Goal: Communication & Community: Participate in discussion

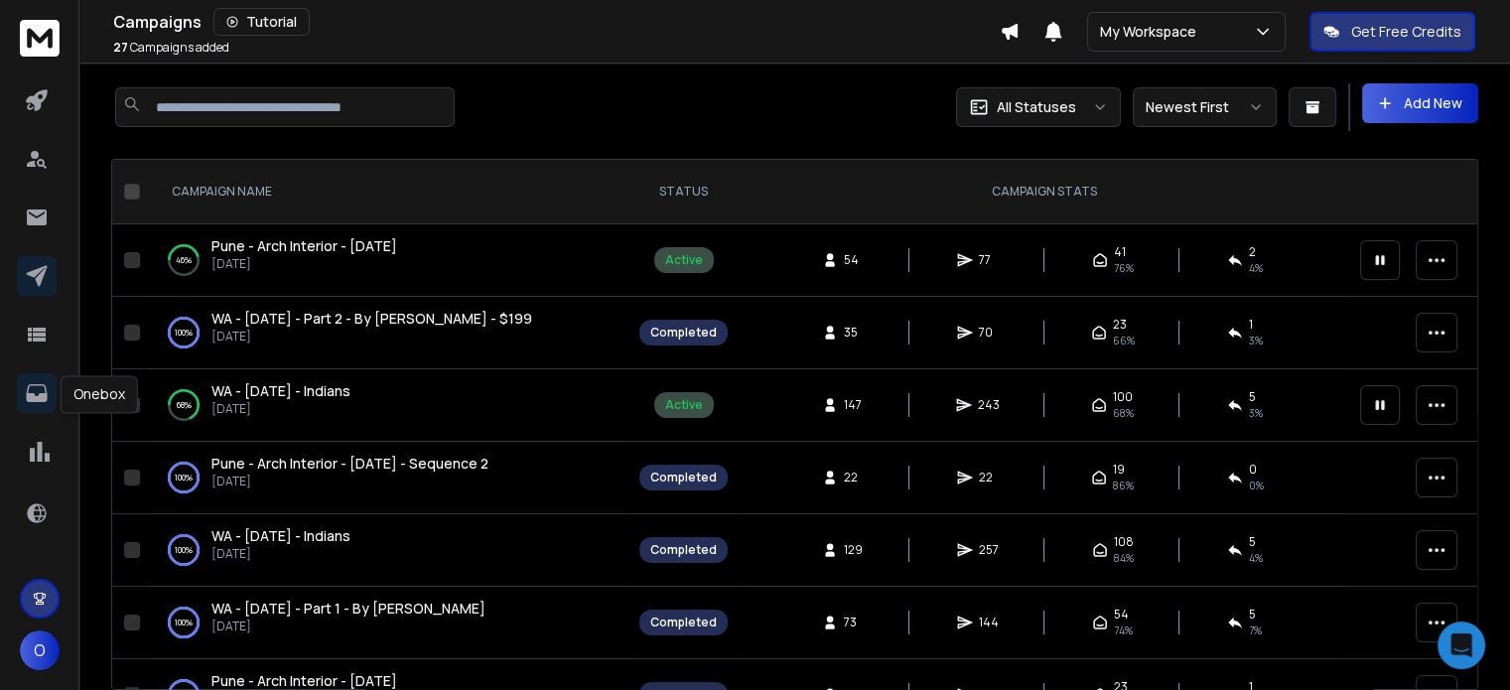
click at [46, 382] on icon at bounding box center [37, 393] width 24 height 24
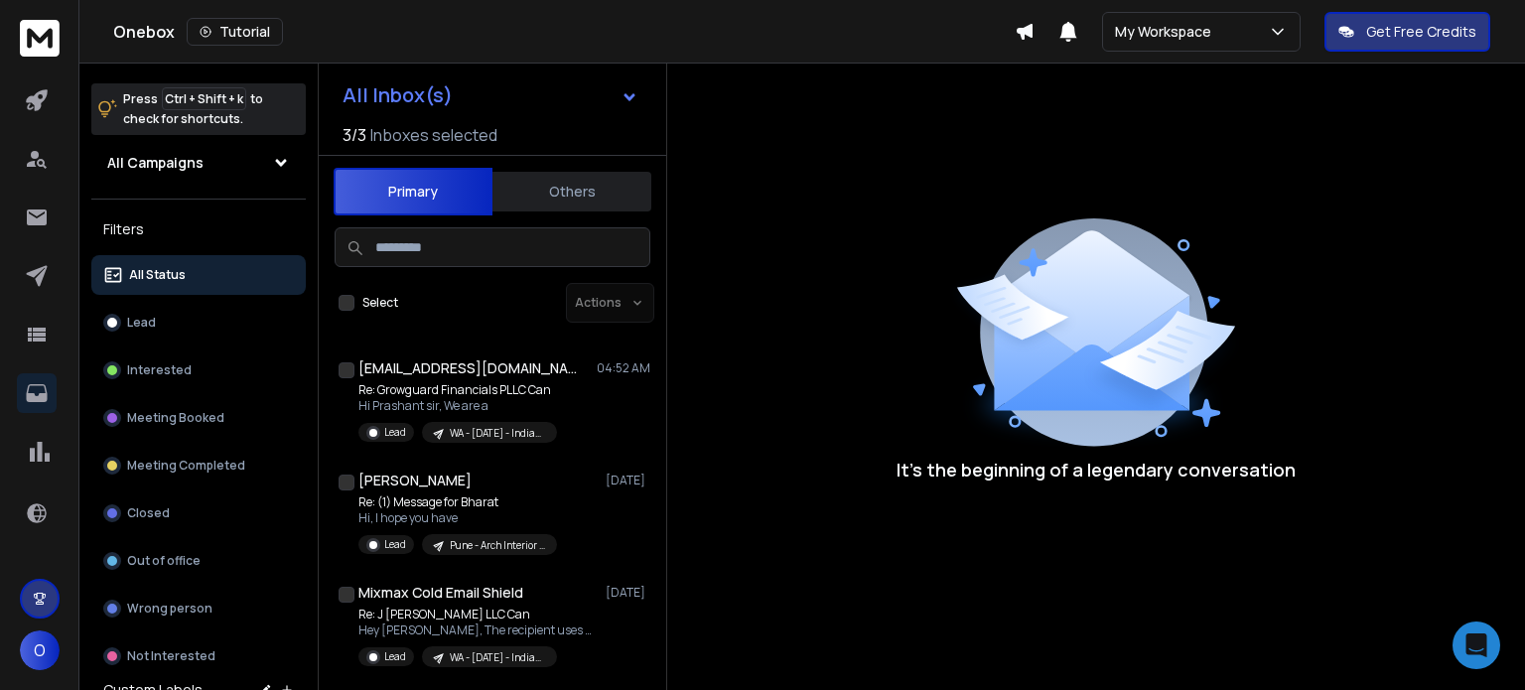
click at [584, 183] on button "Others" at bounding box center [571, 192] width 159 height 44
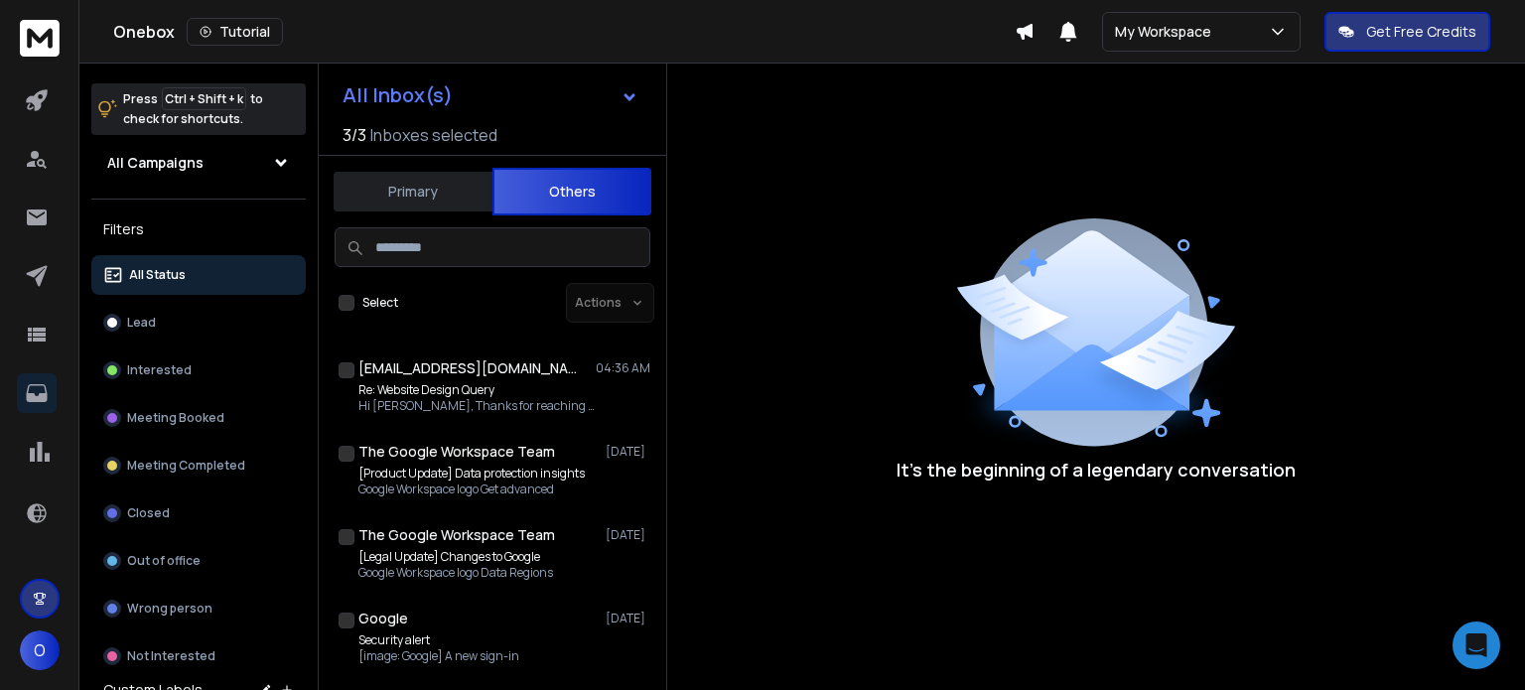
click at [463, 194] on button "Primary" at bounding box center [413, 192] width 159 height 44
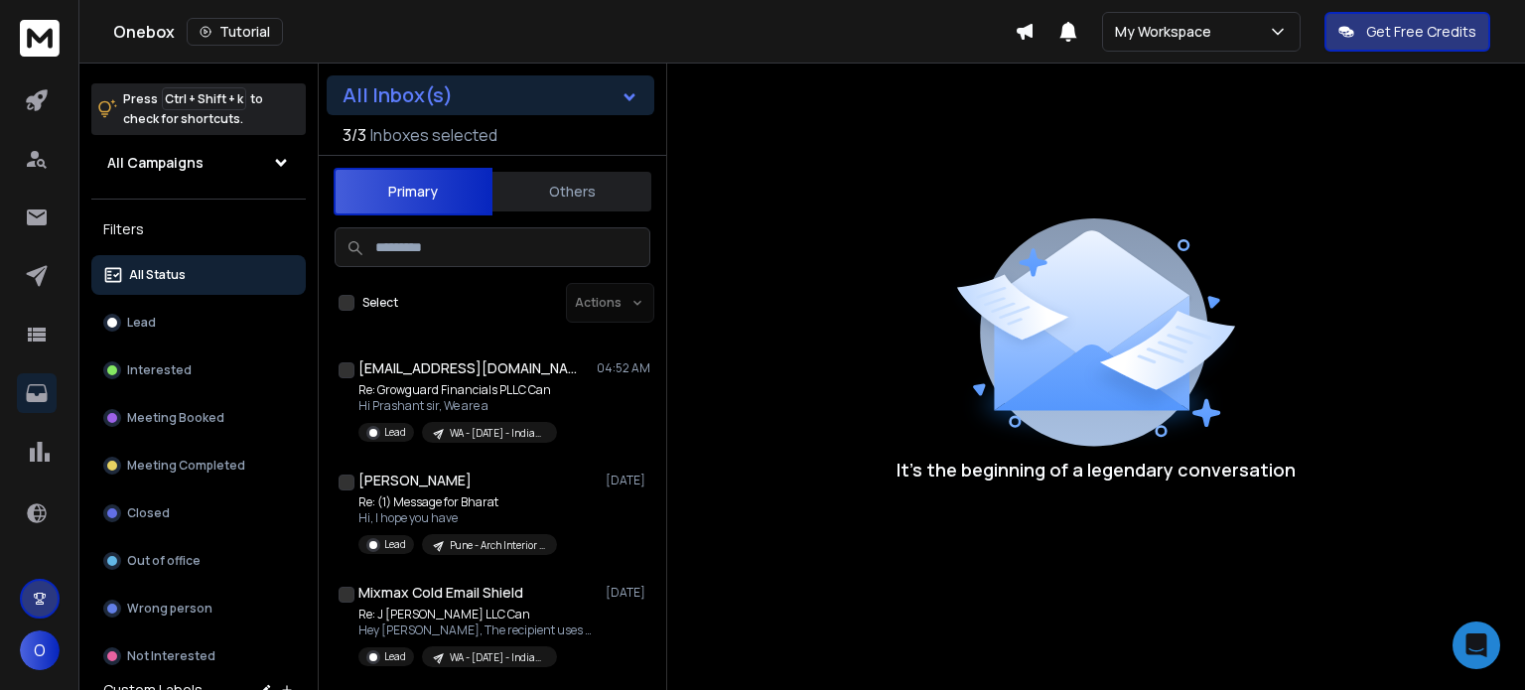
click at [635, 88] on icon at bounding box center [630, 97] width 18 height 18
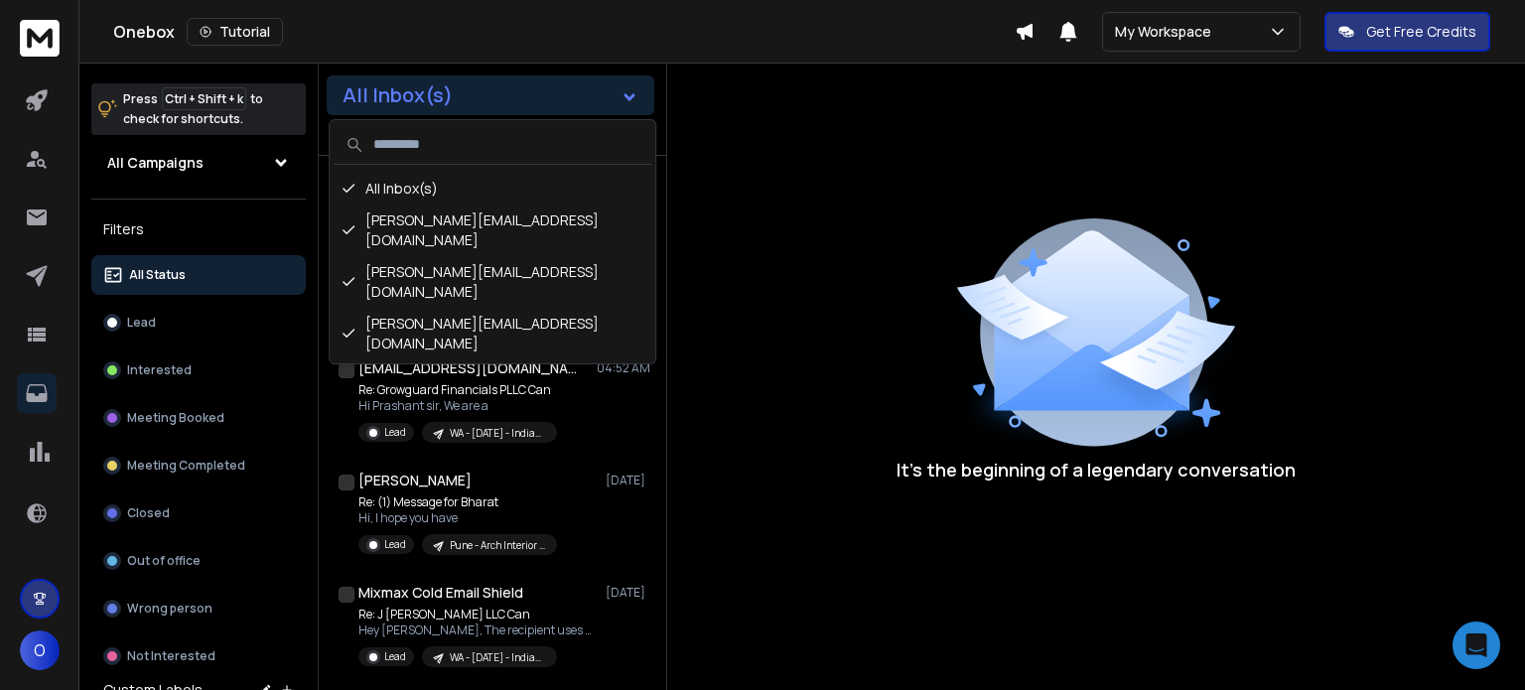
click at [627, 106] on button "All Inbox(s)" at bounding box center [491, 95] width 328 height 40
click at [630, 103] on icon at bounding box center [630, 97] width 18 height 18
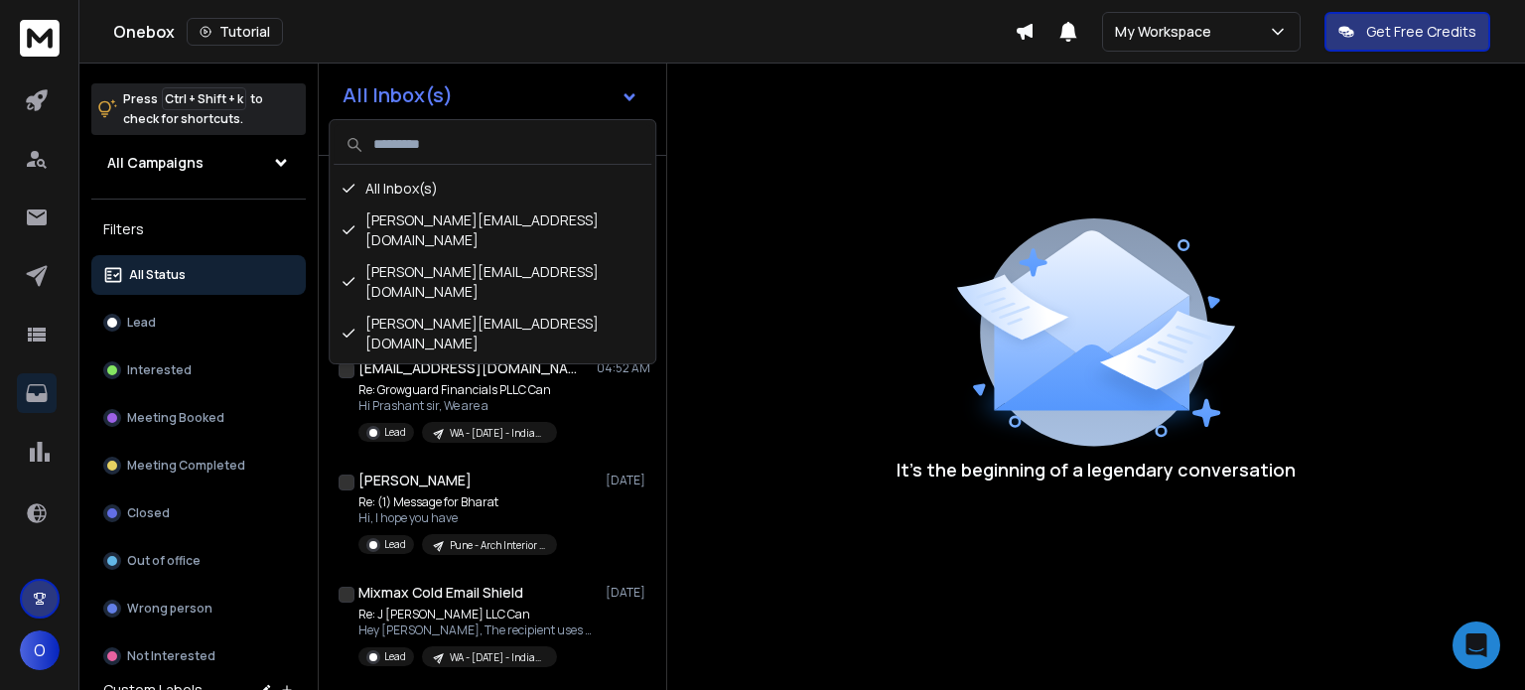
click at [695, 100] on div "It’s the beginning of a legendary conversation" at bounding box center [1096, 357] width 858 height 587
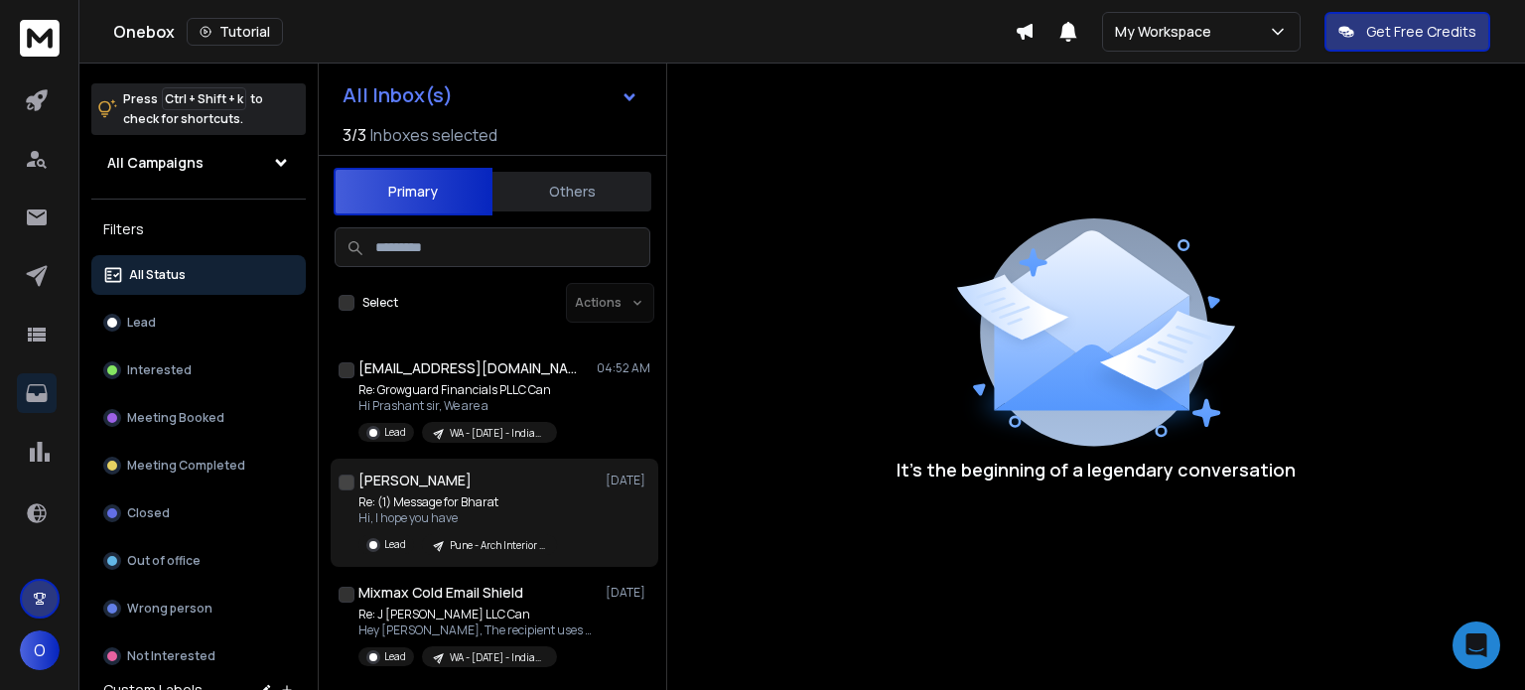
click at [471, 482] on div "[PERSON_NAME] [DATE]" at bounding box center [504, 481] width 292 height 20
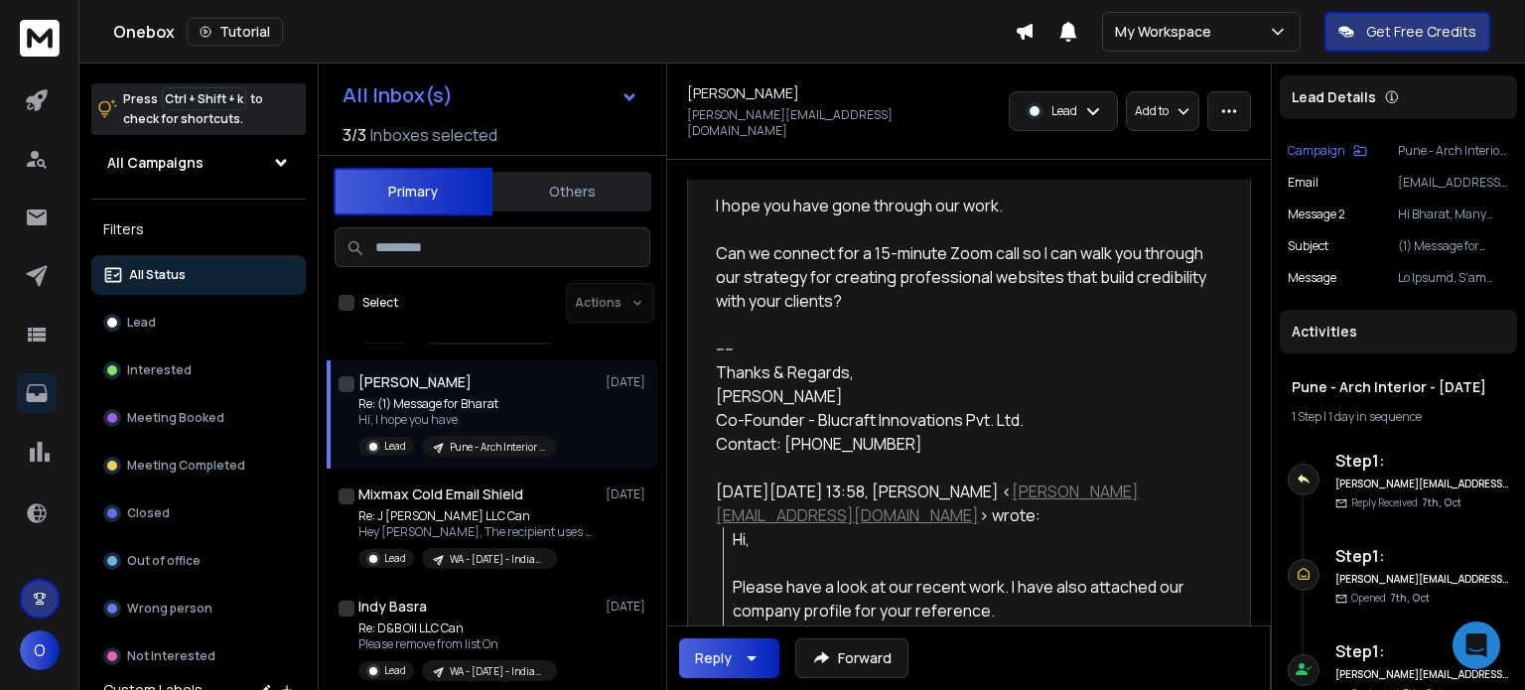
scroll to position [199, 0]
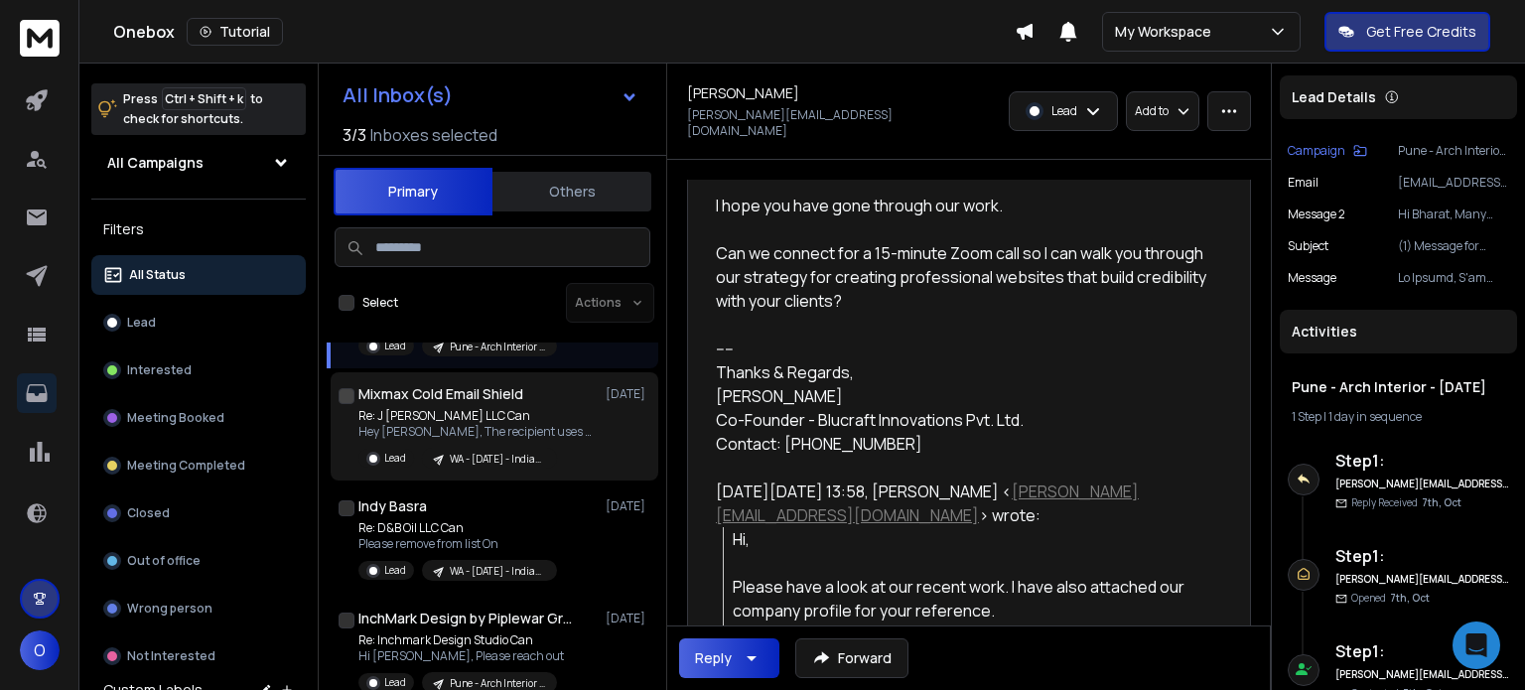
click at [577, 441] on div "Re: J [PERSON_NAME] LLC Can Hey [PERSON_NAME], The recipient uses Mixmax Lead W…" at bounding box center [504, 438] width 292 height 61
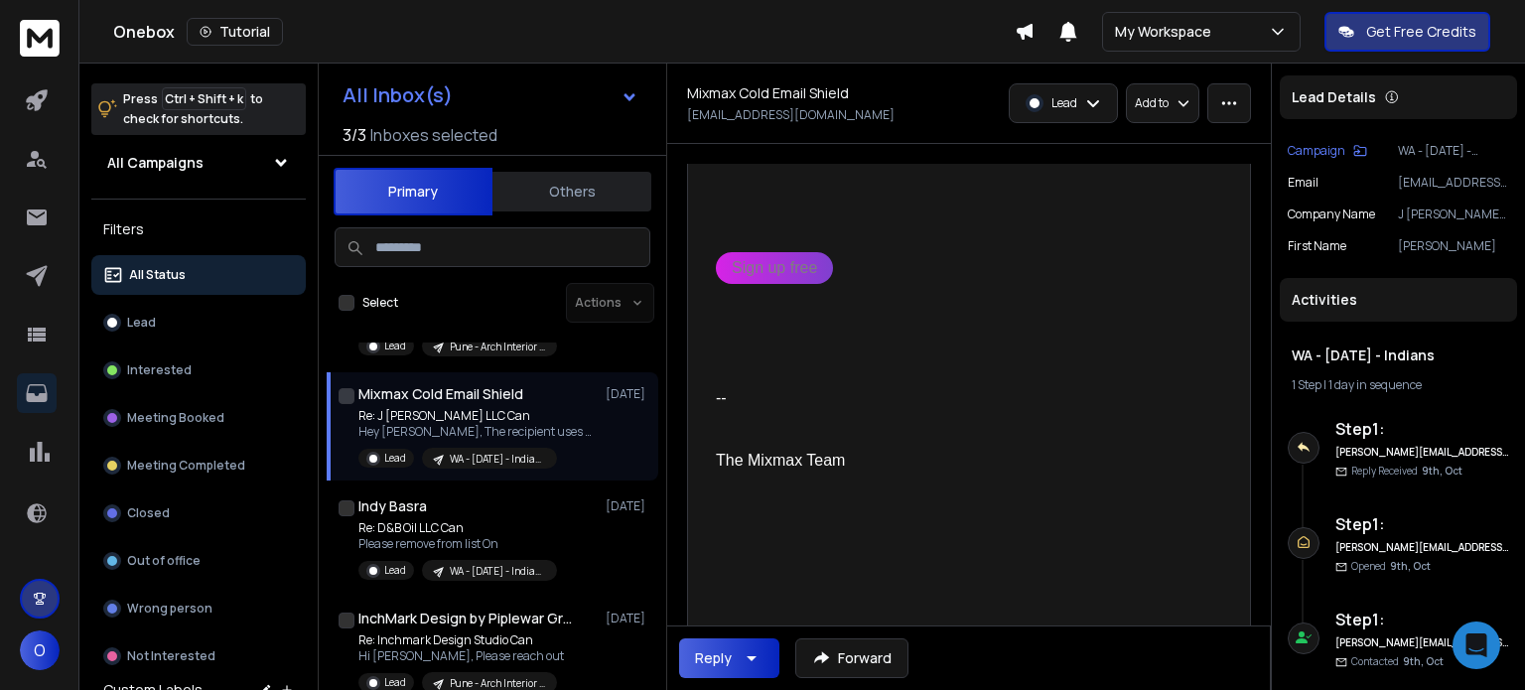
scroll to position [886, 0]
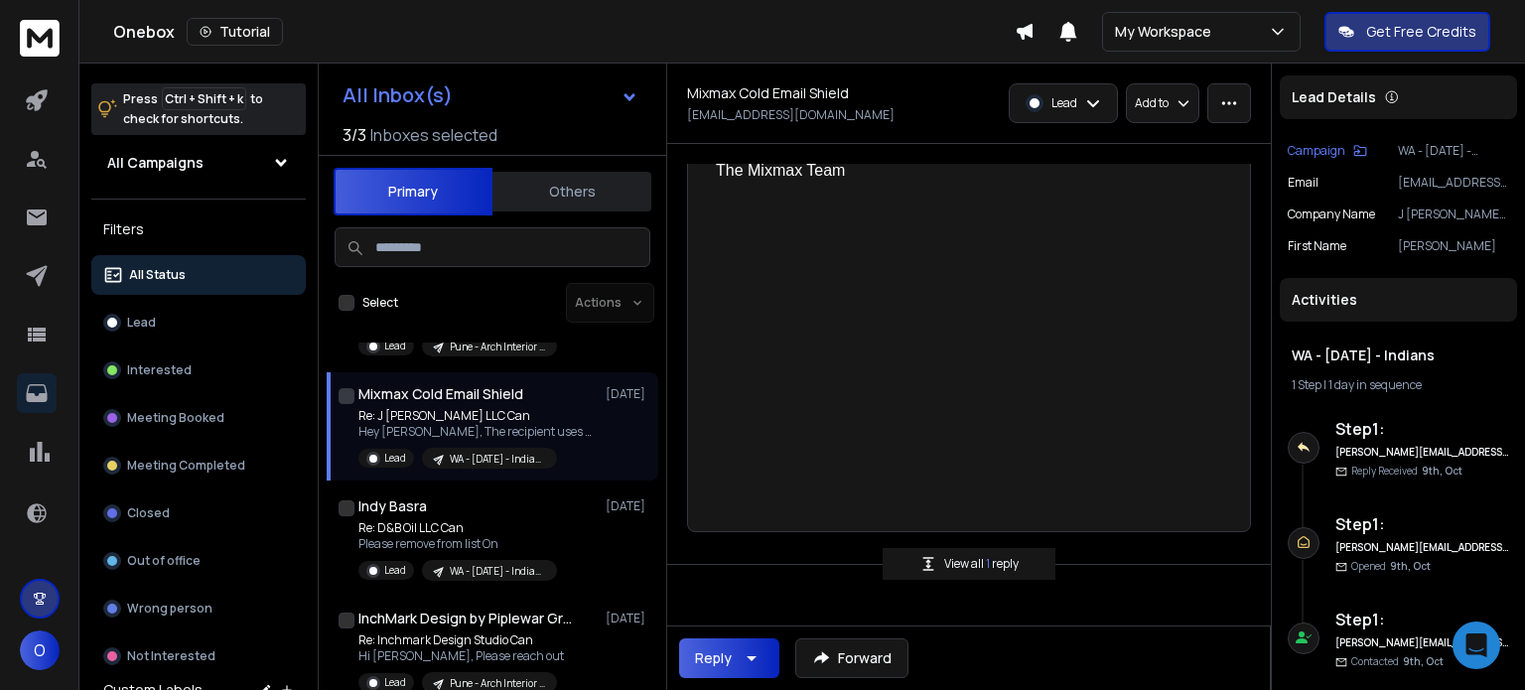
click at [973, 560] on p "View all 1 reply" at bounding box center [981, 564] width 74 height 16
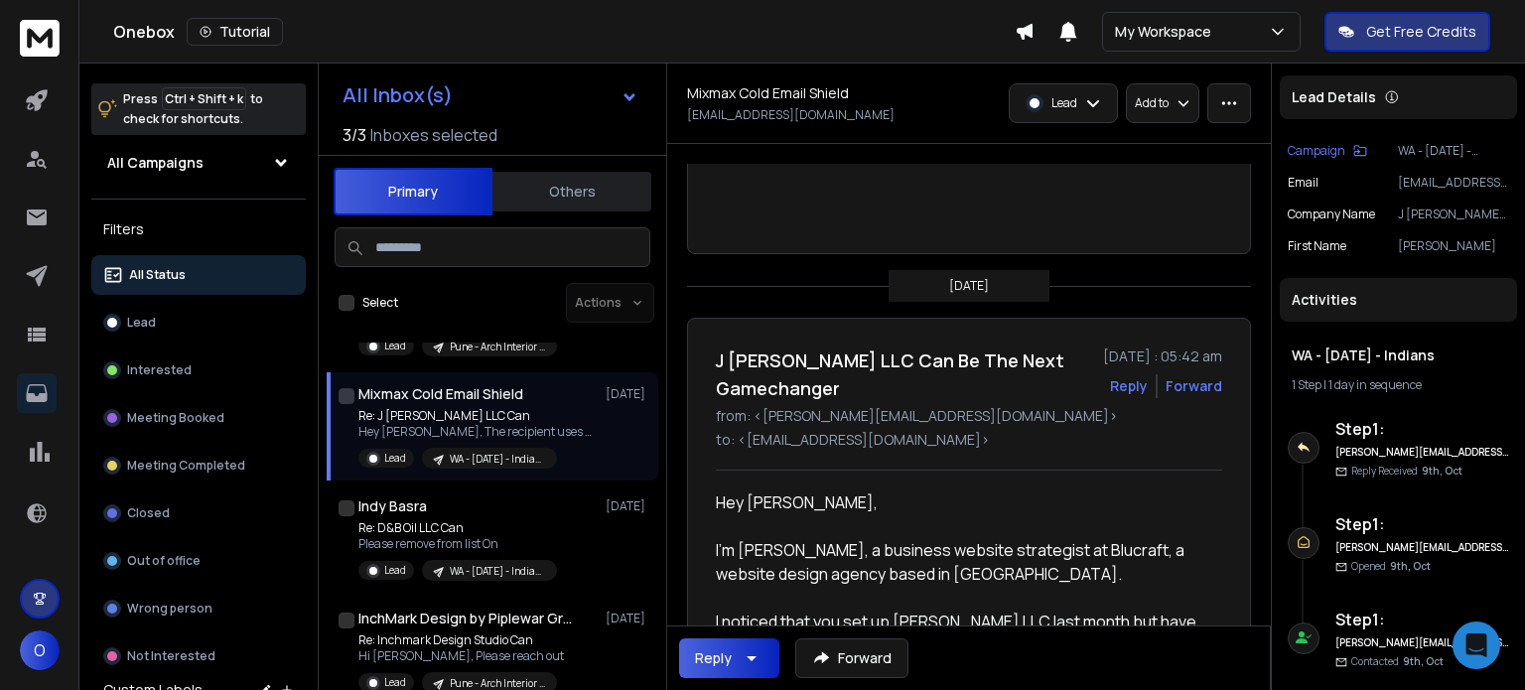
scroll to position [1183, 0]
